Goal: Task Accomplishment & Management: Manage account settings

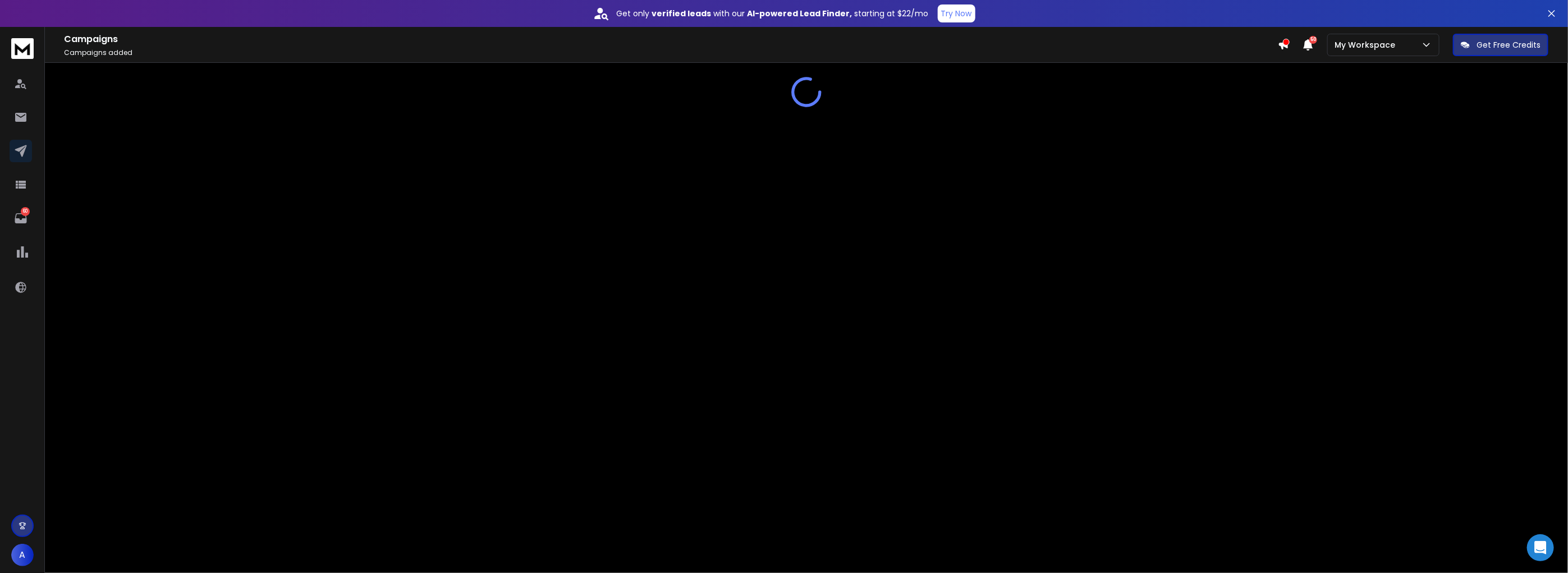
drag, startPoint x: 0, startPoint y: 0, endPoint x: 787, endPoint y: 43, distance: 788.2
click at [787, 43] on h1 "Campaigns" at bounding box center [671, 39] width 1214 height 13
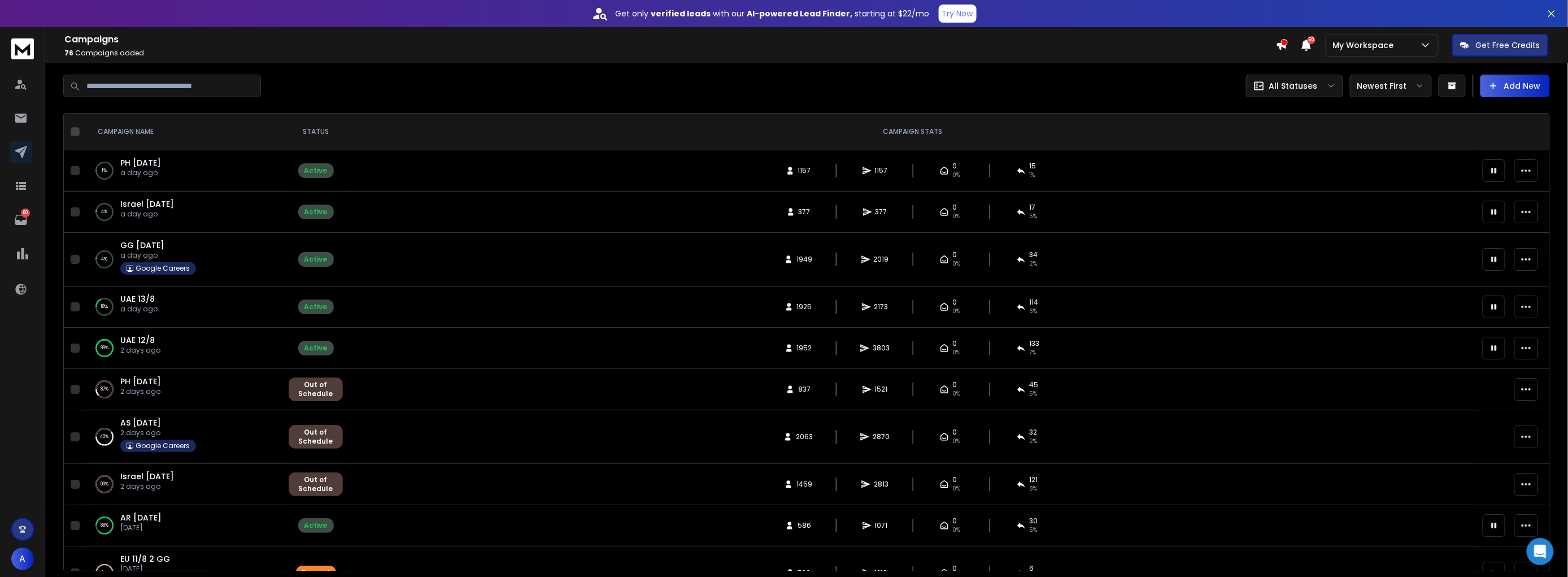
click at [780, 88] on div at bounding box center [434, 86] width 743 height 23
click at [23, 223] on icon at bounding box center [20, 220] width 12 height 10
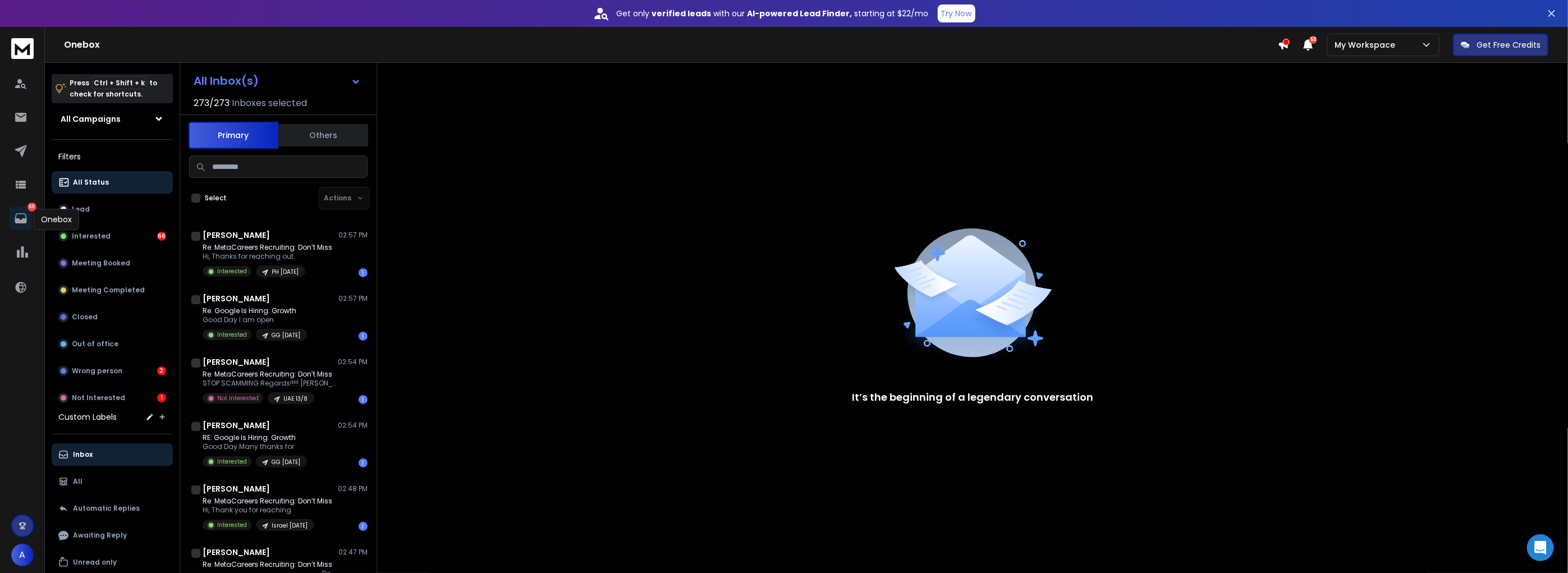
click at [230, 165] on input at bounding box center [278, 166] width 178 height 23
paste input "**********"
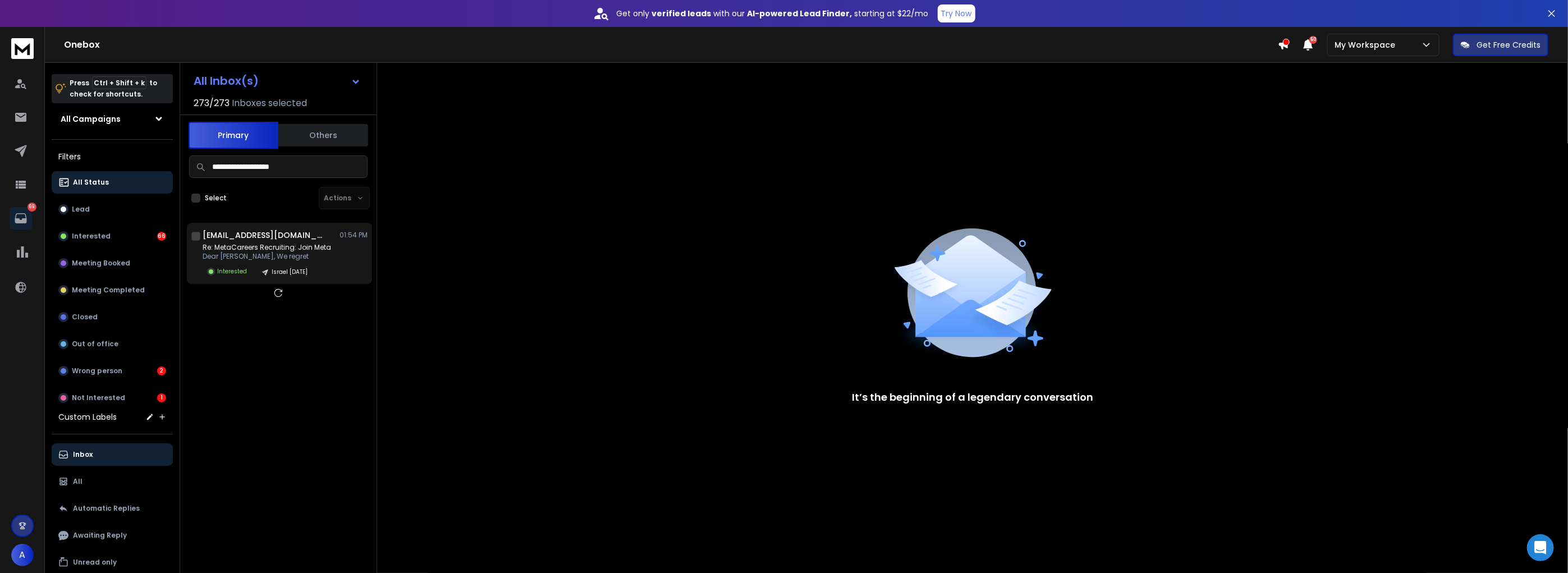
type input "**********"
click at [268, 231] on h1 "stavbenabu@gmail.com" at bounding box center [264, 235] width 124 height 11
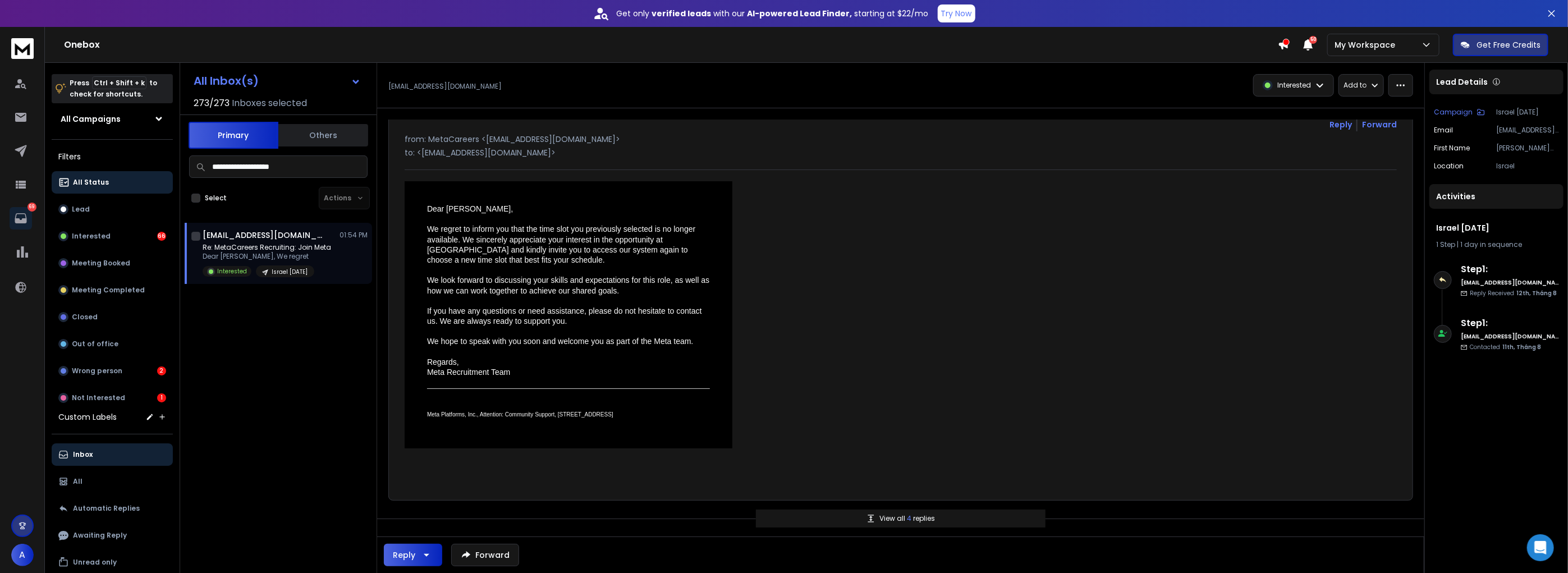
scroll to position [77, 0]
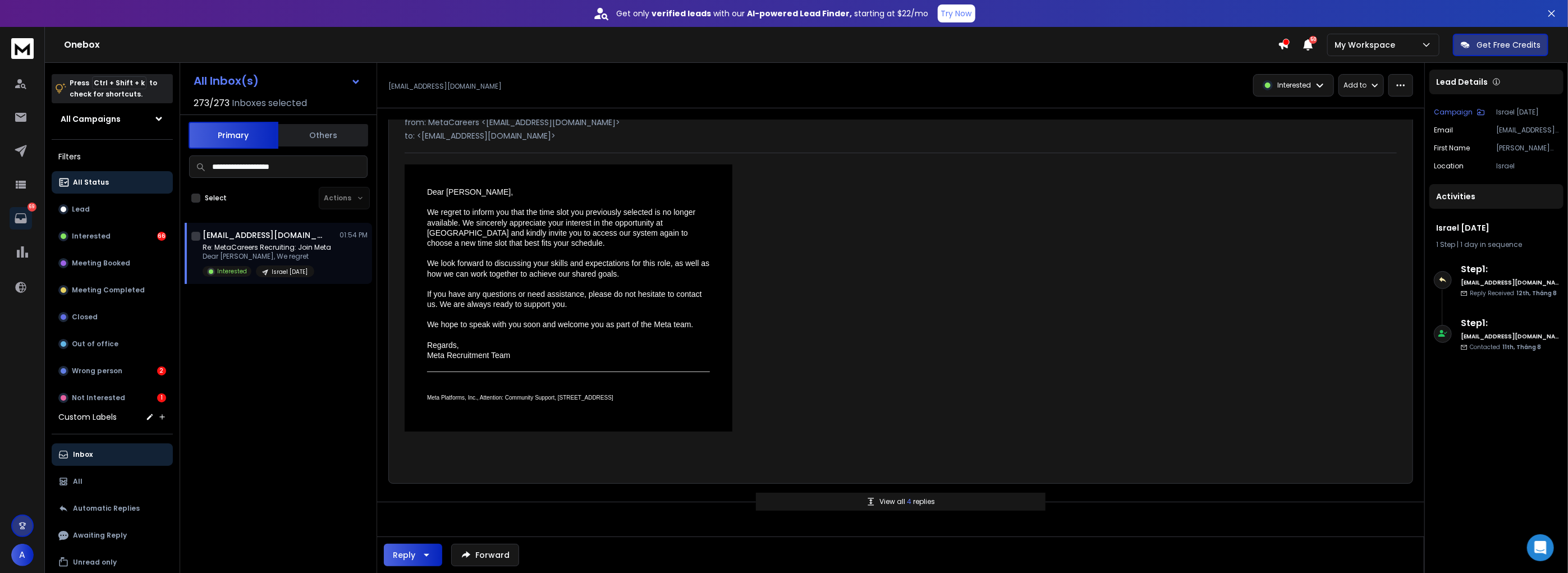
click at [825, 502] on div "View all 4 replies" at bounding box center [901, 502] width 290 height 18
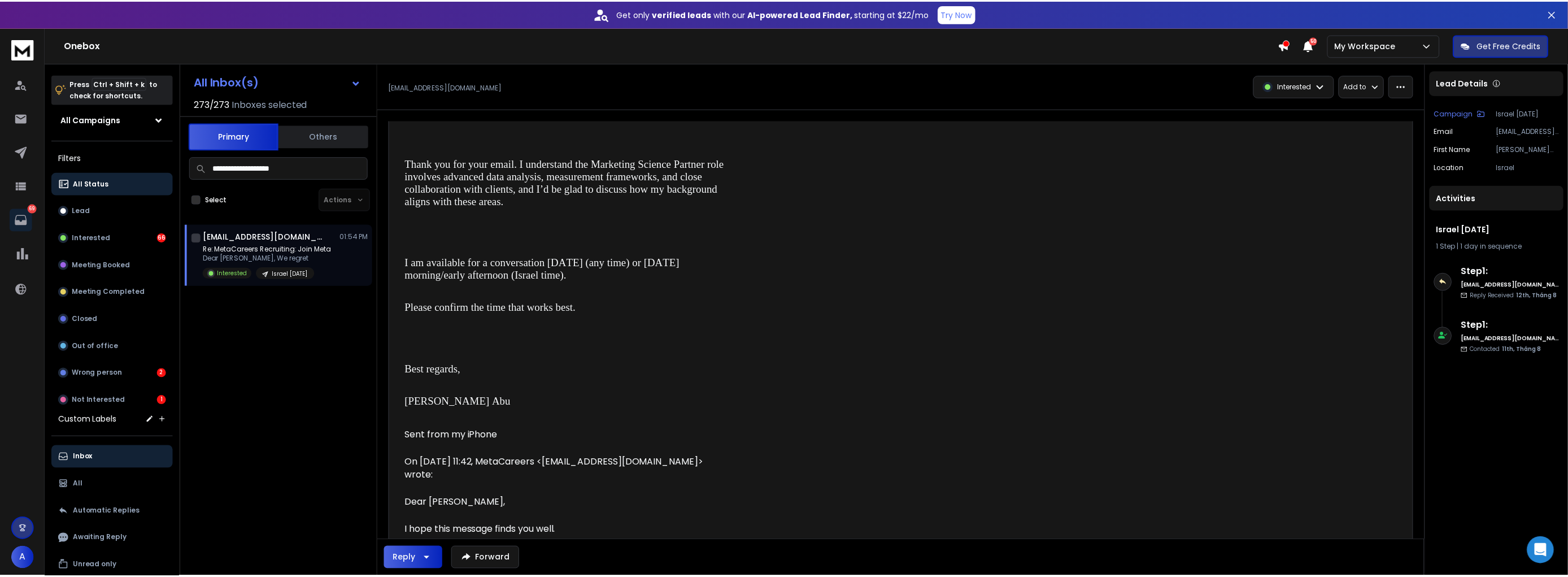
scroll to position [1586, 0]
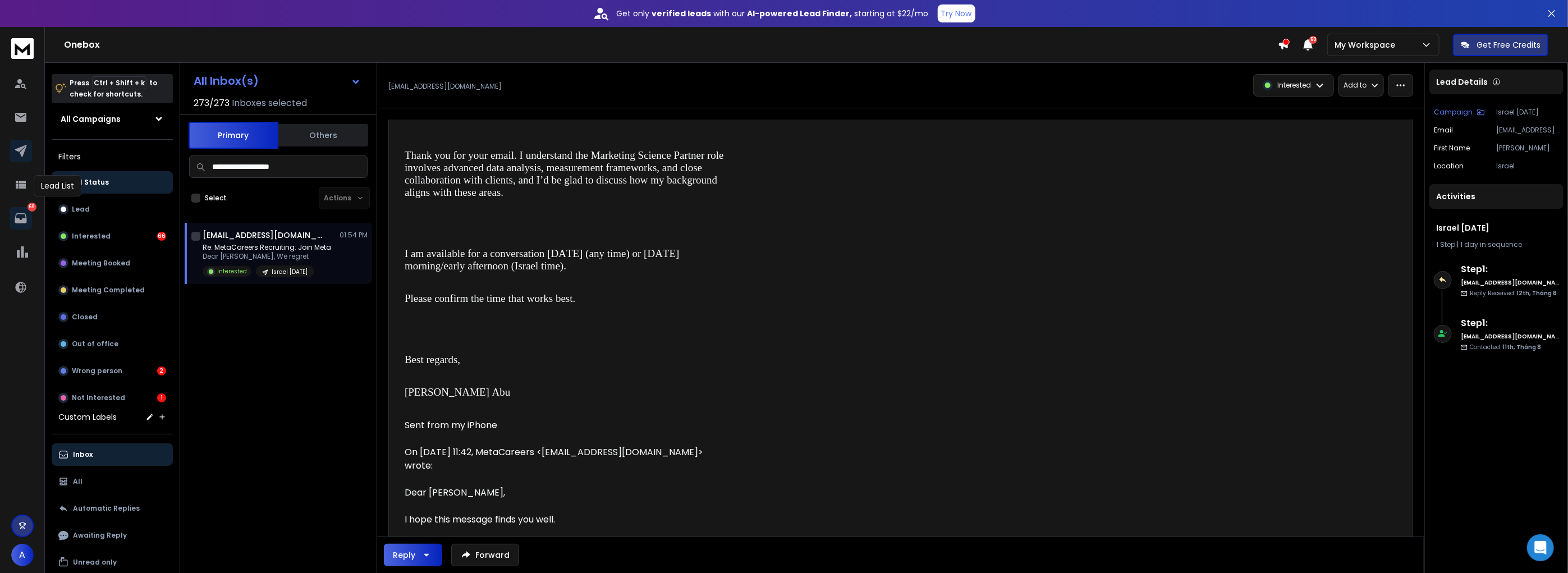
click at [18, 149] on icon at bounding box center [20, 150] width 12 height 12
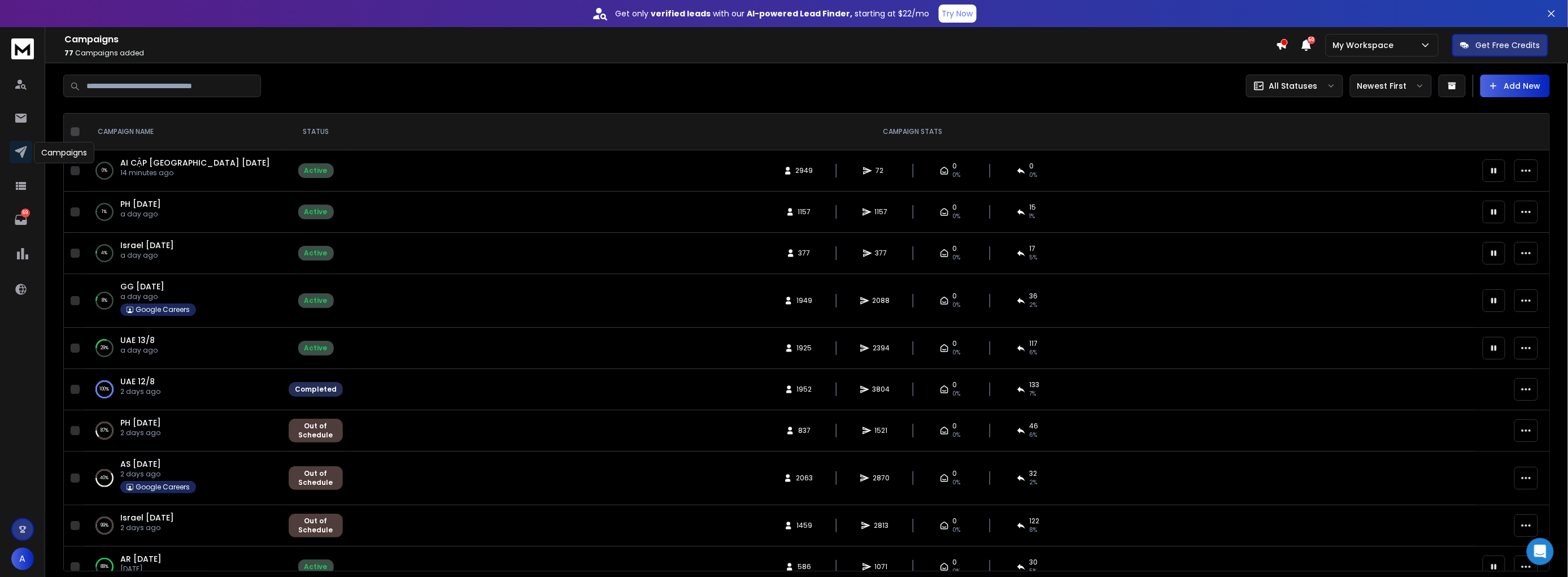
click at [639, 167] on div "2949 72 0 0% 0 0 %" at bounding box center [913, 171] width 1113 height 18
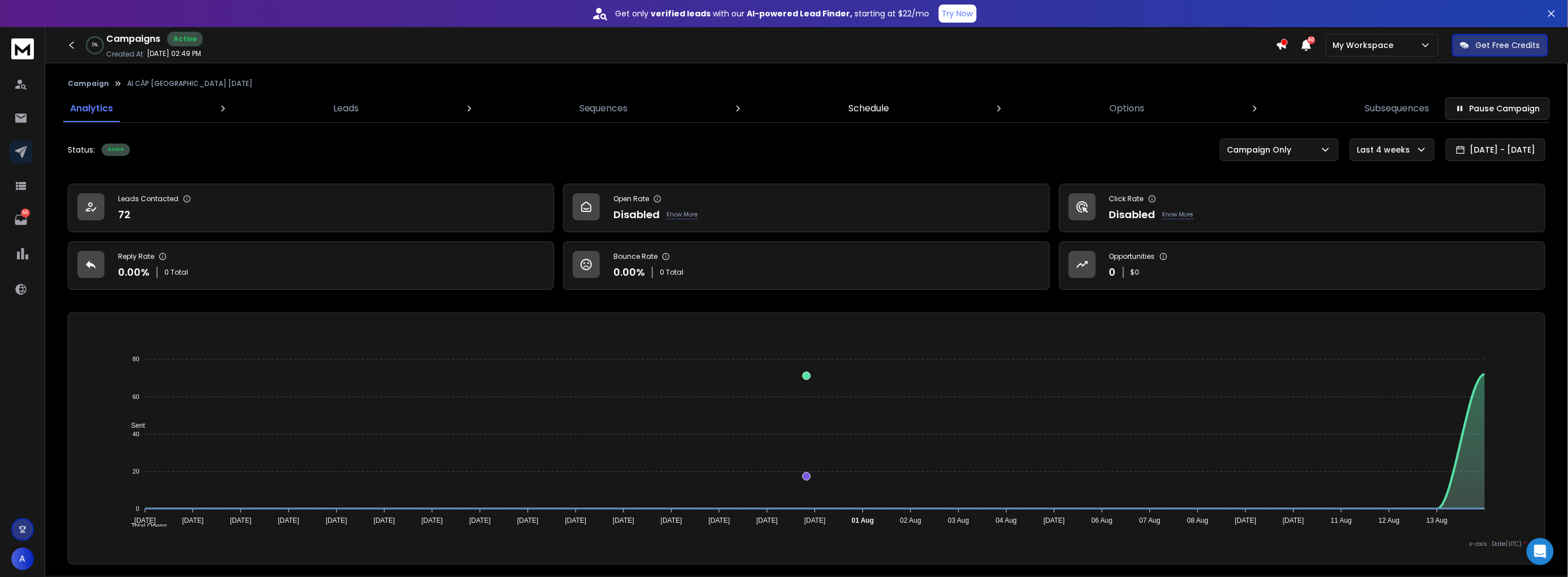
click at [868, 97] on link "Schedule" at bounding box center [869, 109] width 55 height 27
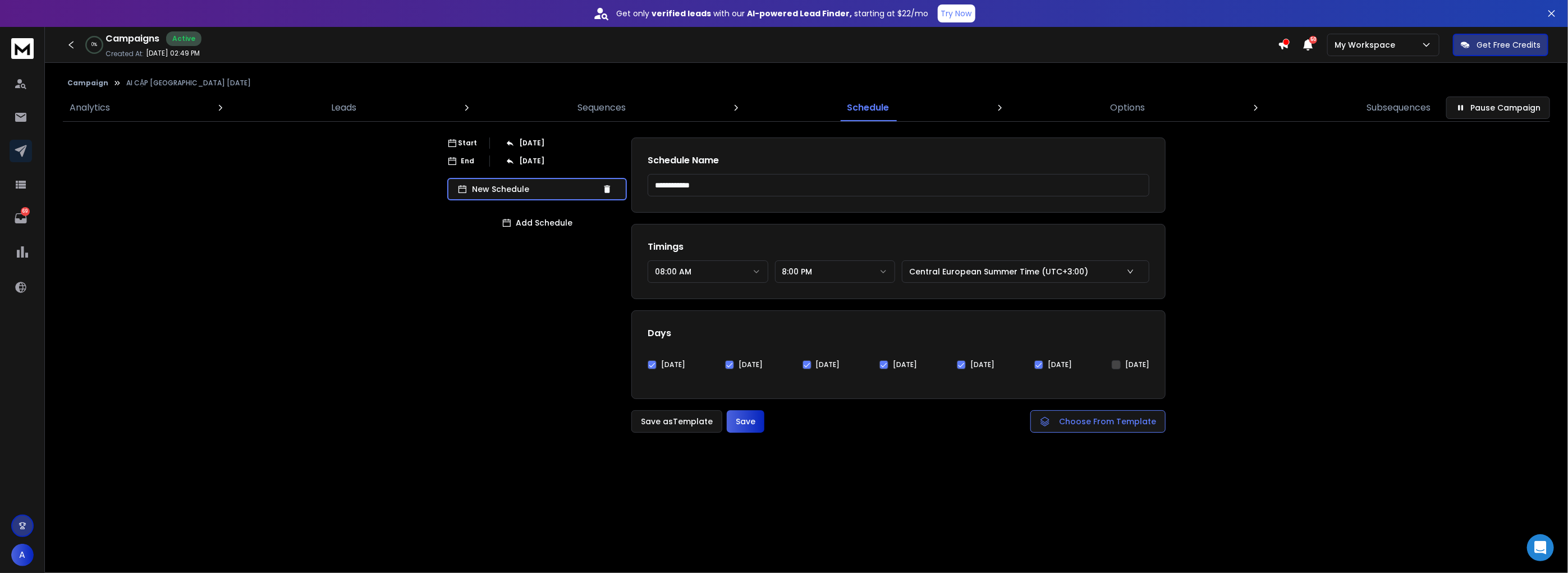
click at [1096, 104] on div "Analytics Leads Sequences Schedule Options Subsequences" at bounding box center [750, 108] width 1374 height 27
click at [1118, 107] on p "Options" at bounding box center [1128, 108] width 35 height 13
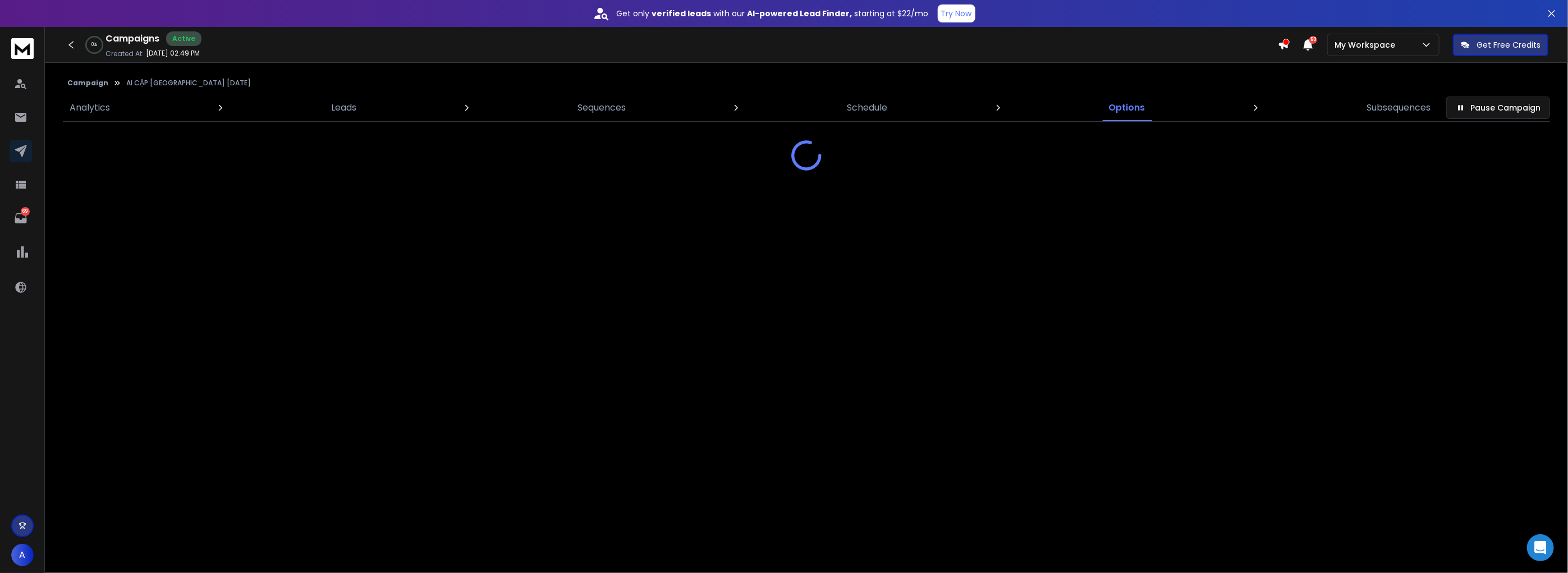
select select "*"
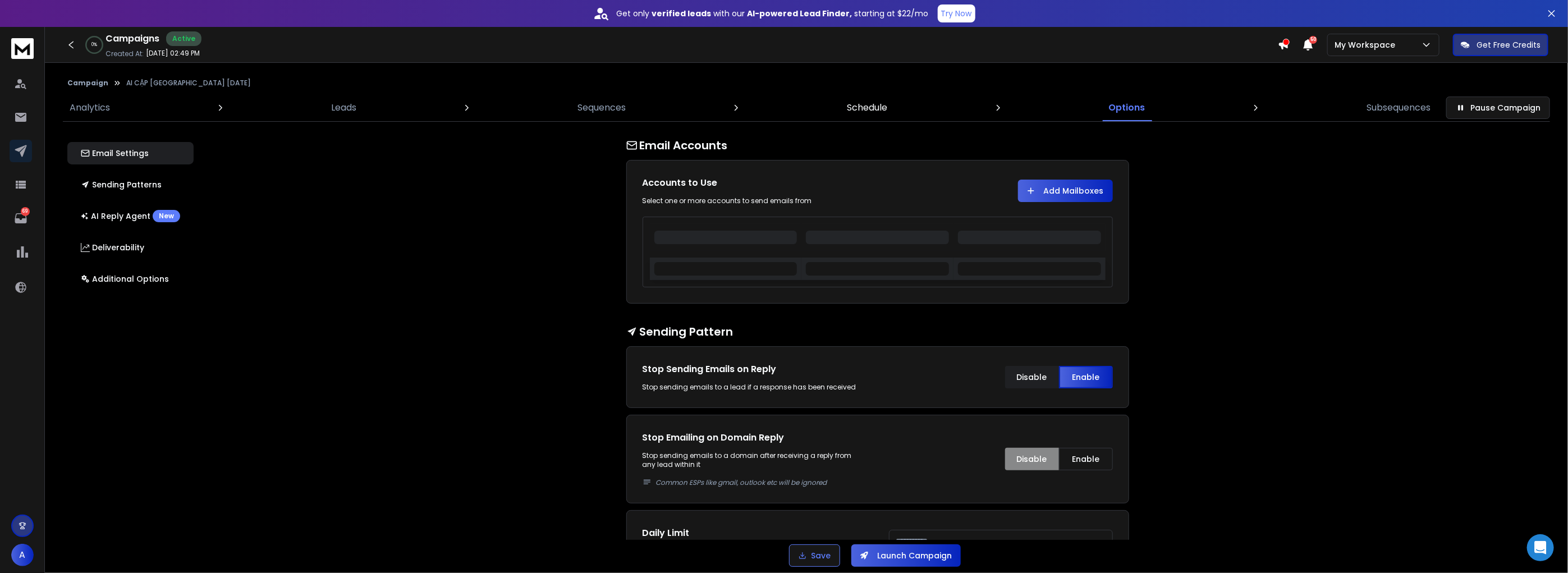
click at [864, 104] on p "Schedule" at bounding box center [867, 108] width 40 height 13
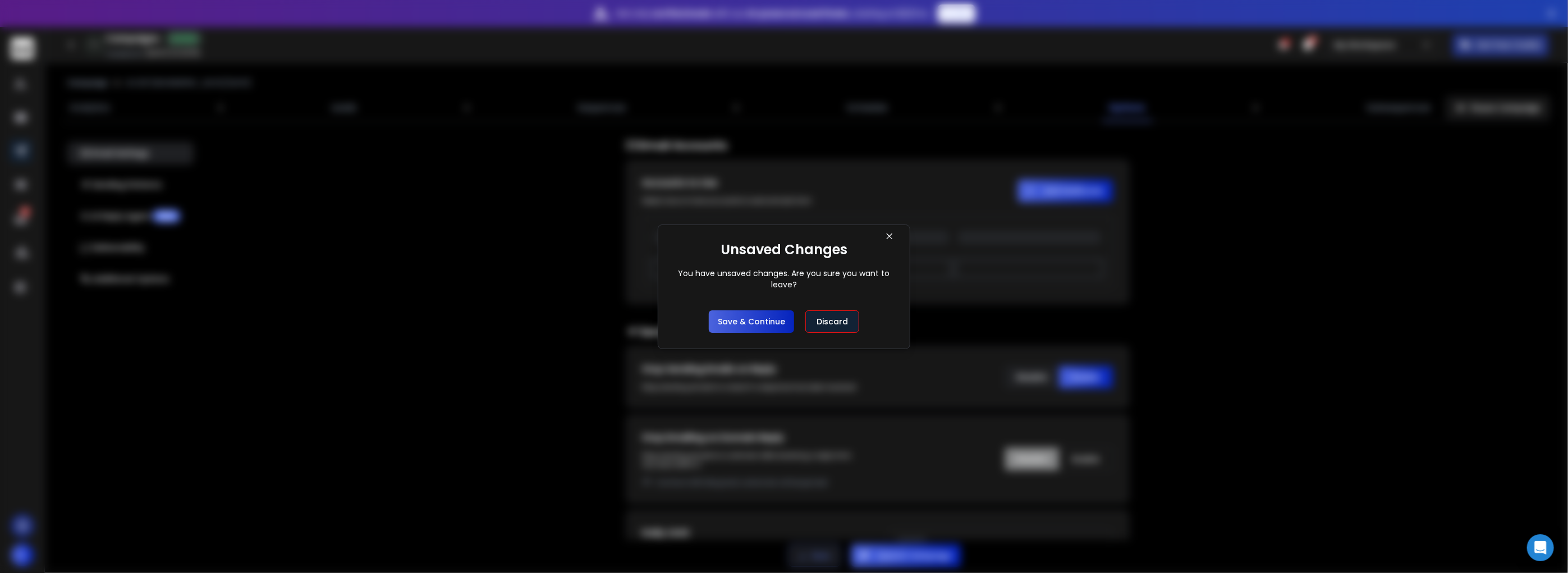
click at [824, 320] on button "Discard" at bounding box center [832, 322] width 54 height 23
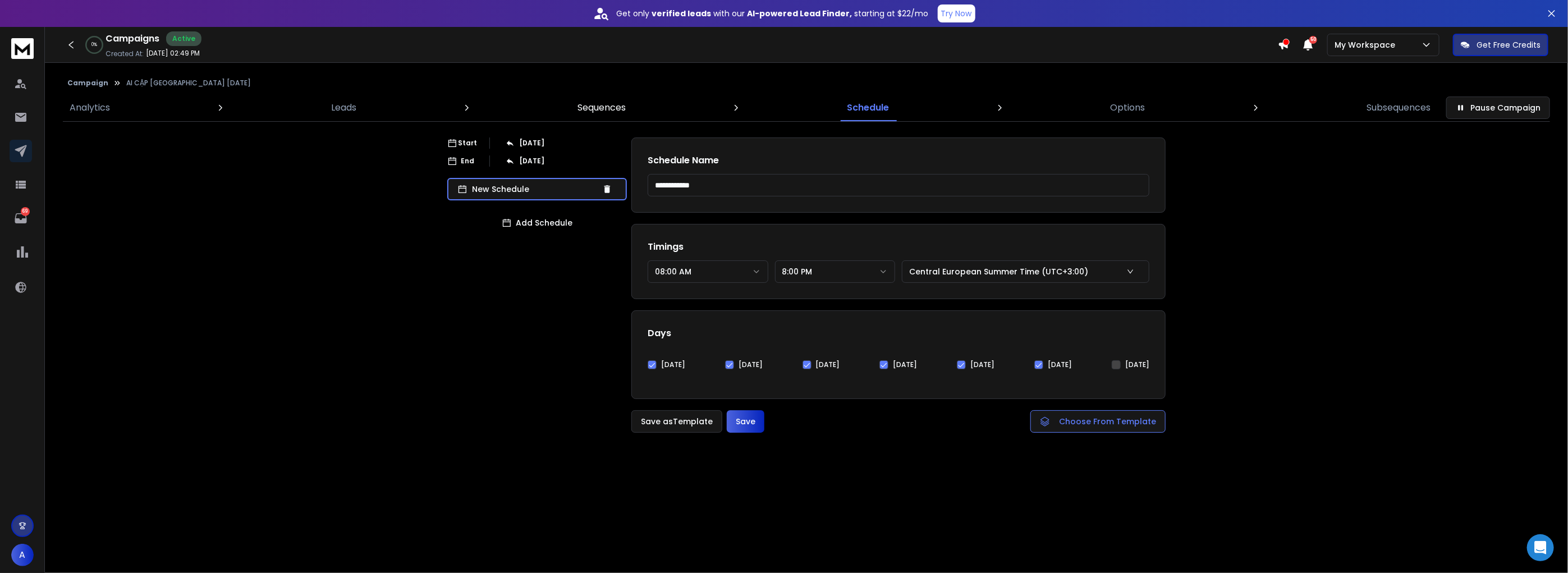
click at [573, 98] on link "Sequences" at bounding box center [601, 108] width 61 height 27
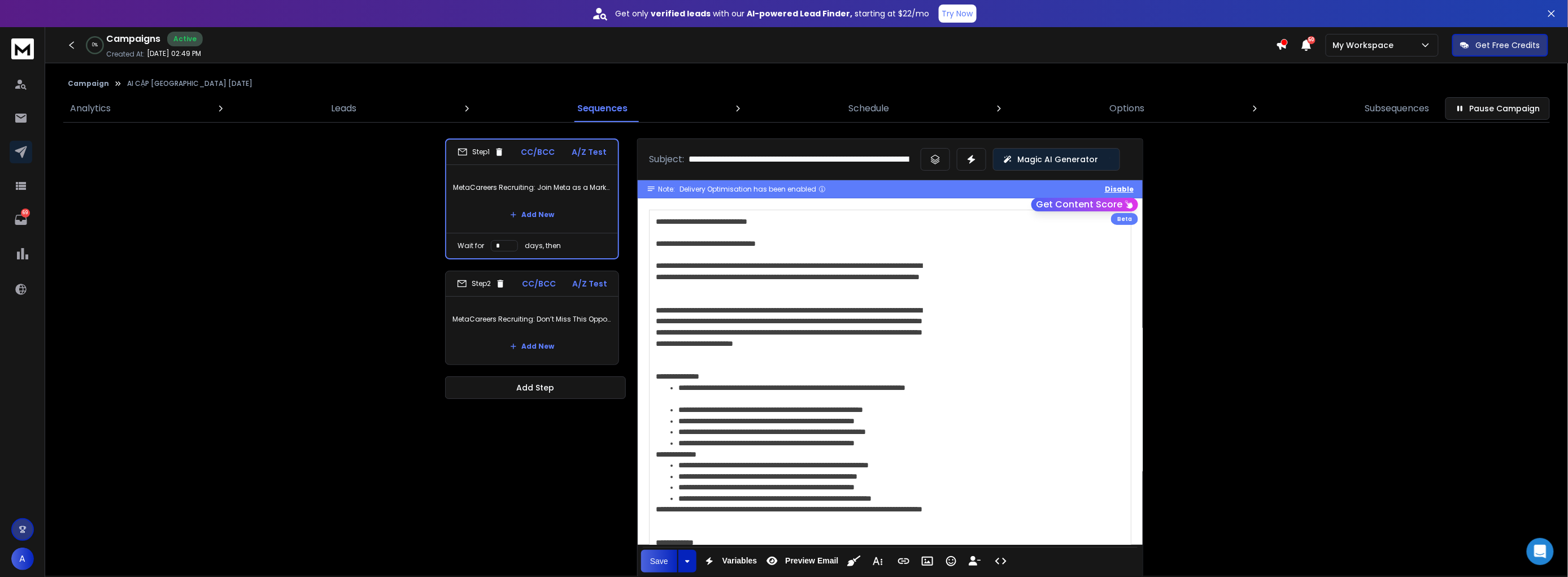
scroll to position [0, 141]
drag, startPoint x: 777, startPoint y: 155, endPoint x: 1077, endPoint y: 155, distance: 300.0
click at [1077, 155] on div "**********" at bounding box center [890, 159] width 505 height 41
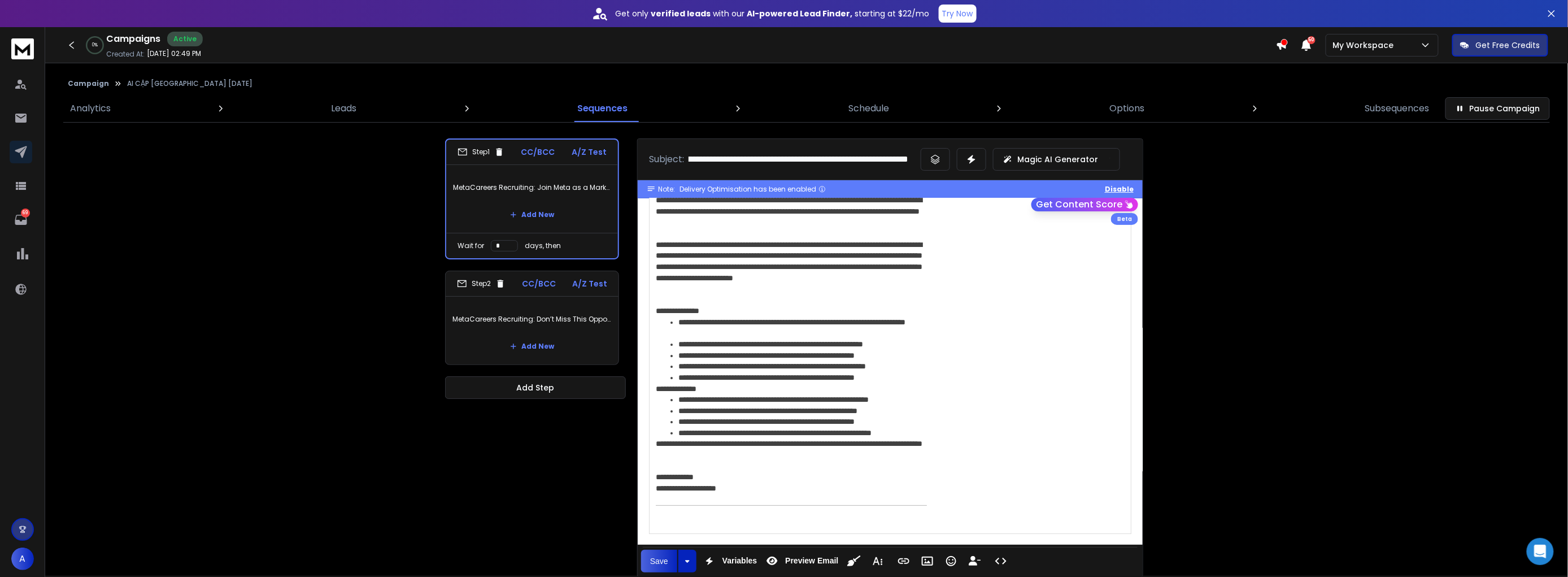
scroll to position [0, 0]
click at [513, 462] on div "Step 1 CC/BCC A/Z Test MetaCareers Recruiting: Join Meta as a Marketing Science…" at bounding box center [536, 358] width 181 height 439
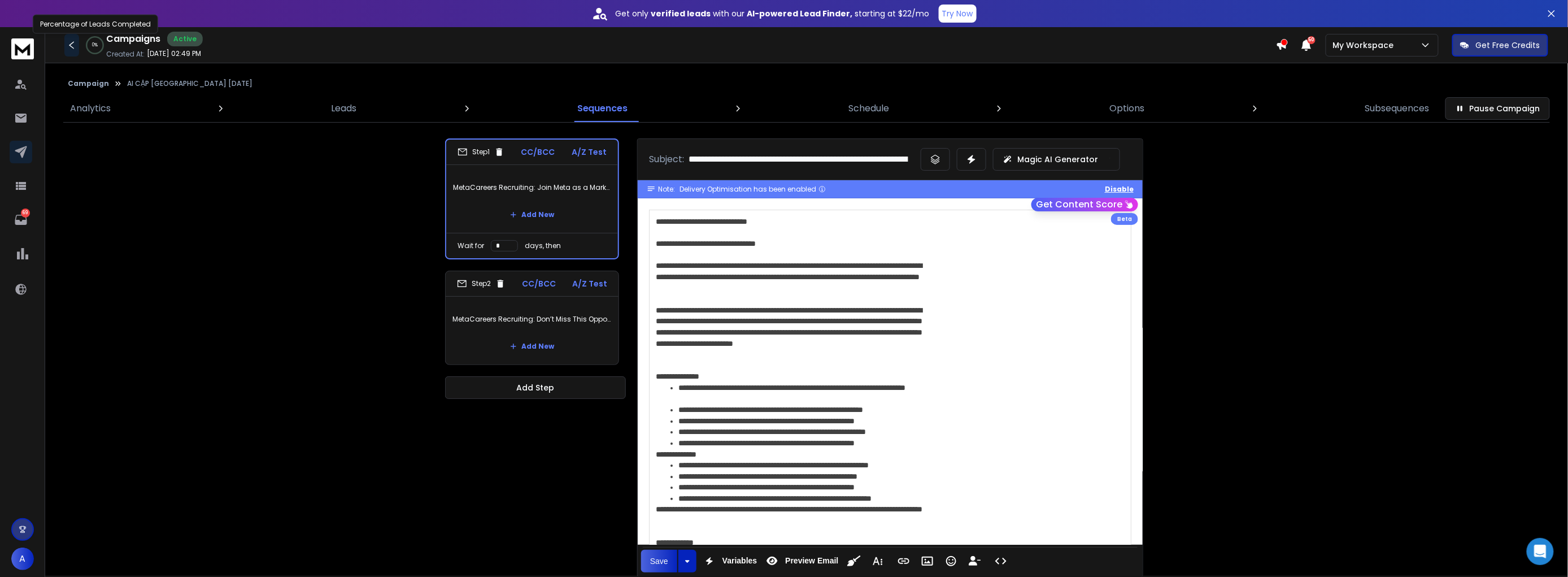
click at [66, 42] on button at bounding box center [72, 45] width 15 height 23
